Goal: Answer question/provide support: Answer question/provide support

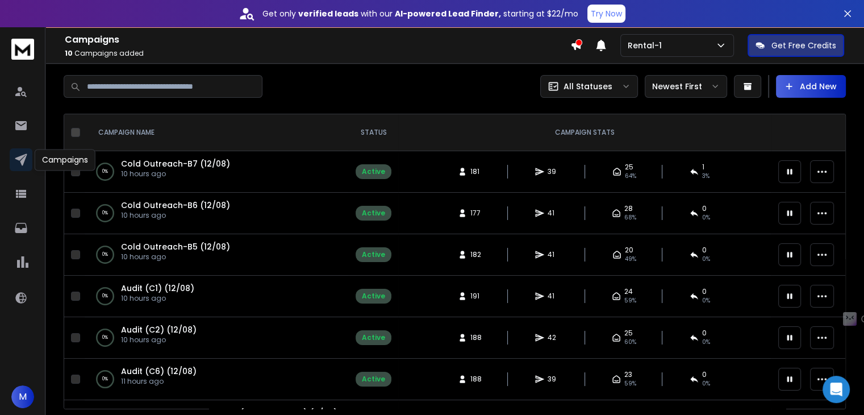
scroll to position [164, 0]
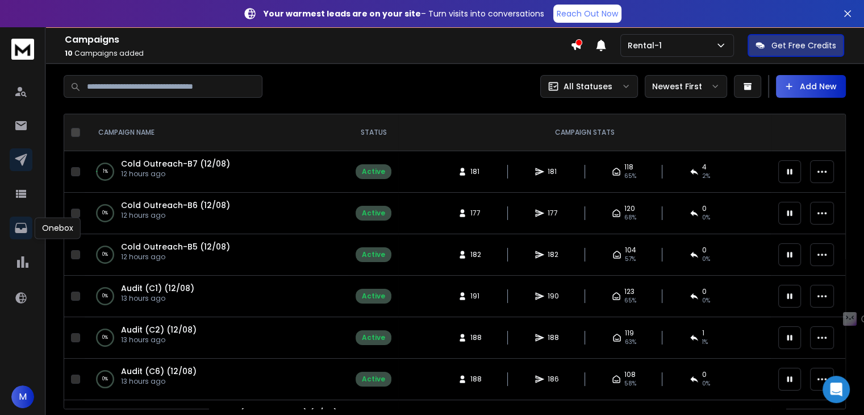
click at [23, 225] on icon at bounding box center [21, 228] width 14 height 14
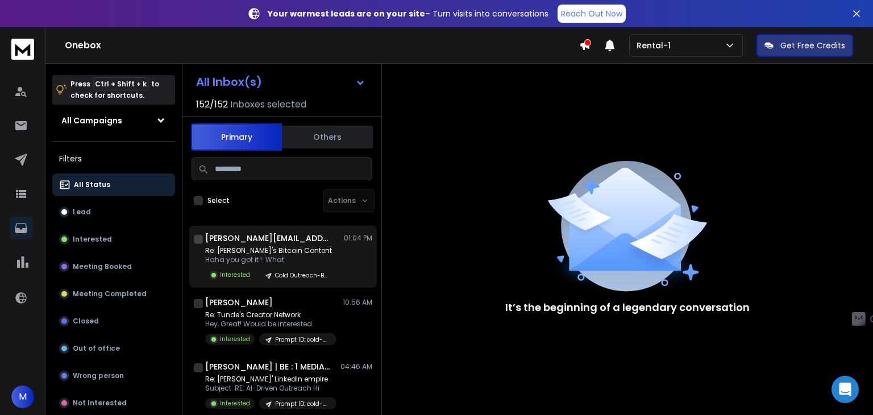
click at [316, 238] on div "alex@riseup.media 01:04 PM" at bounding box center [288, 237] width 167 height 11
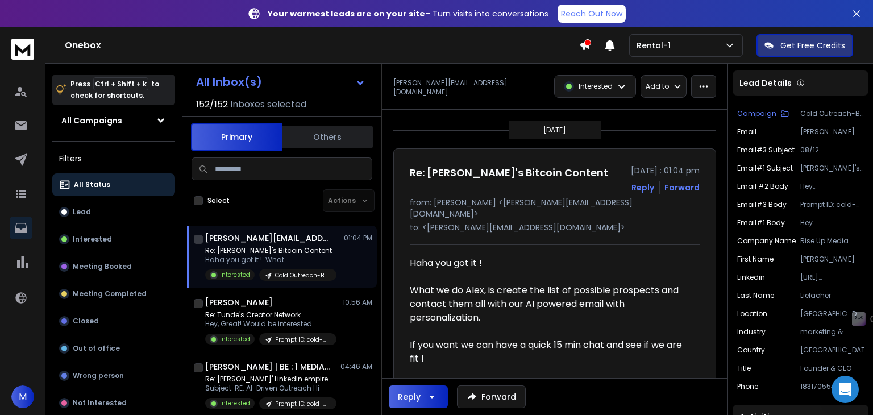
scroll to position [57, 0]
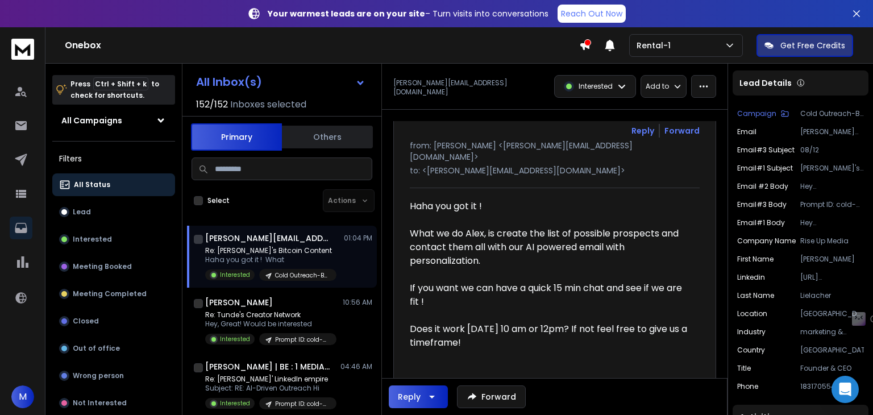
click at [473, 227] on div "What we do Alex, is create the list of possible prospects and contact them all …" at bounding box center [550, 247] width 281 height 41
click at [523, 227] on div "What we do Alex, is create the list of possible prospects and contact them all …" at bounding box center [550, 247] width 281 height 41
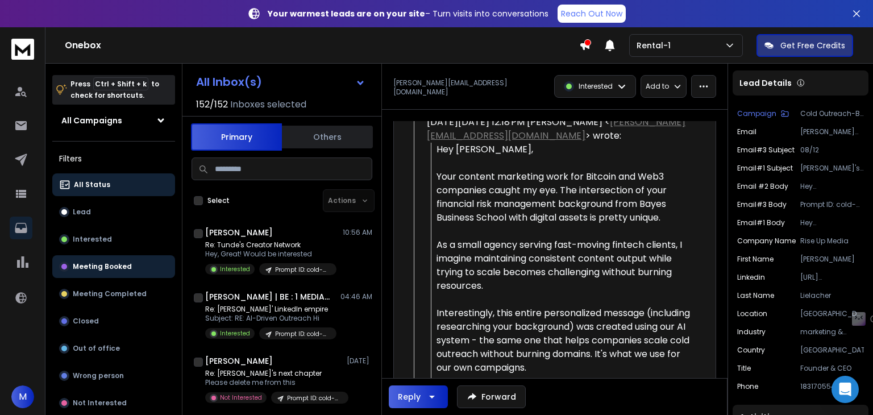
scroll to position [0, 0]
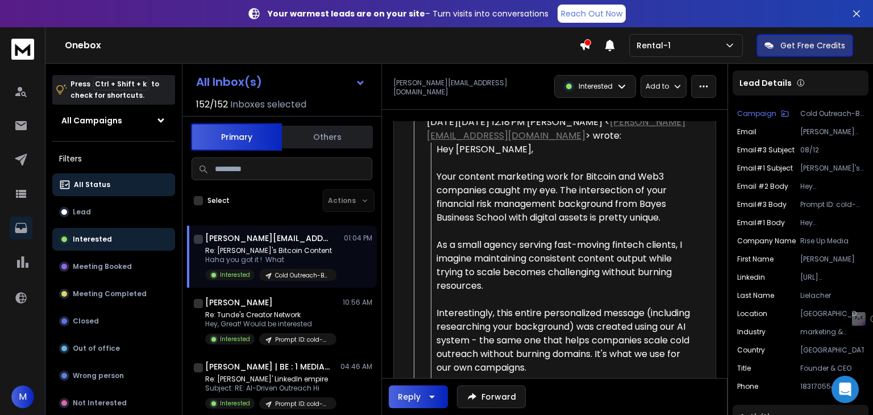
click at [94, 240] on p "Interested" at bounding box center [92, 239] width 39 height 9
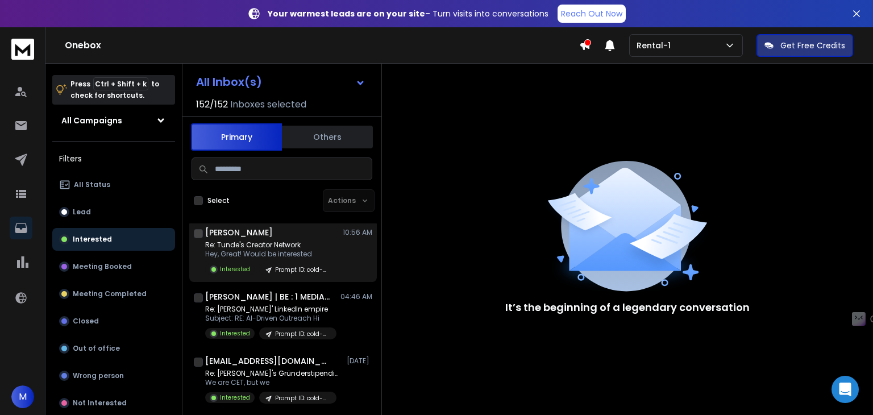
scroll to position [70, 0]
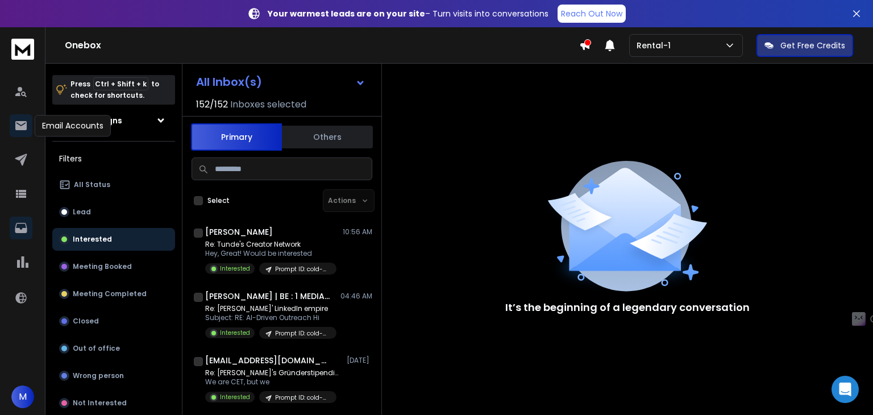
click at [25, 128] on icon at bounding box center [20, 125] width 11 height 9
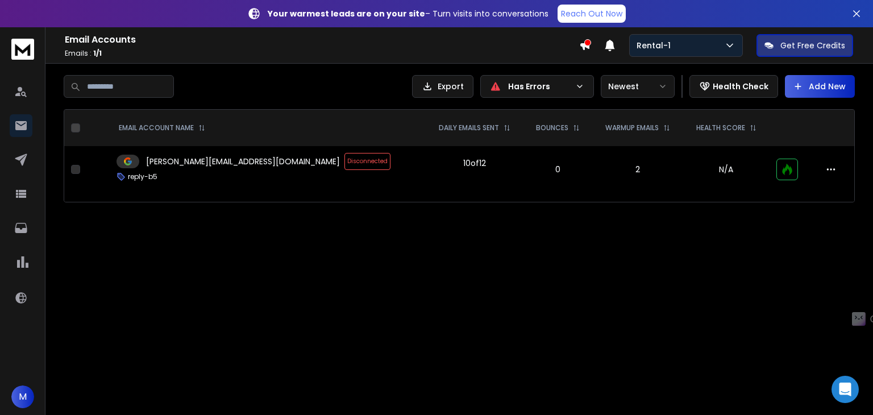
click at [680, 44] on div "Rental-1" at bounding box center [685, 45] width 99 height 11
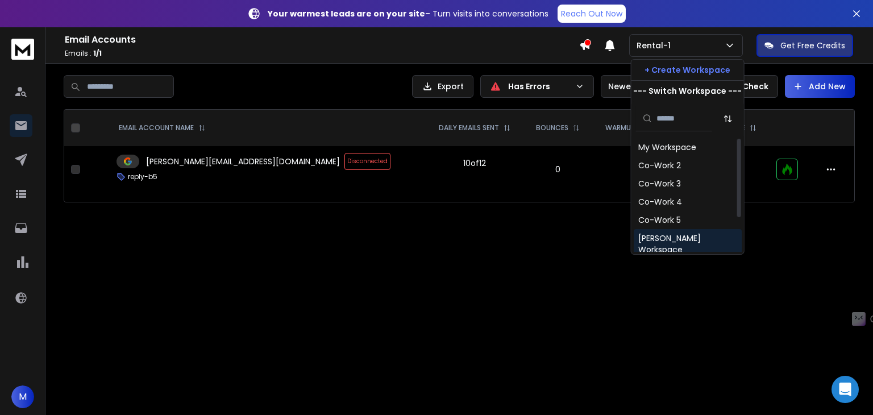
click at [661, 238] on div "Pierce's Workspace" at bounding box center [687, 243] width 99 height 23
